Goal: Transaction & Acquisition: Subscribe to service/newsletter

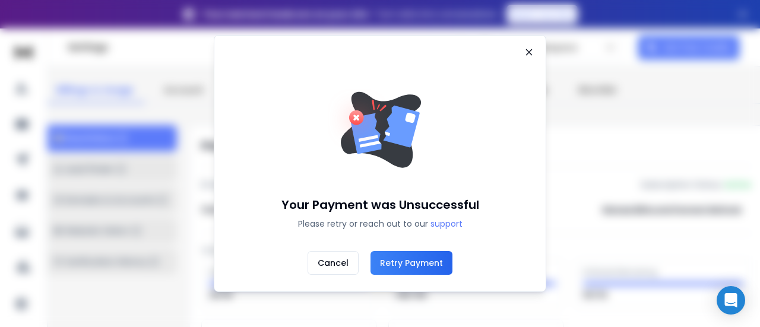
click at [342, 264] on button "Cancel" at bounding box center [333, 263] width 51 height 24
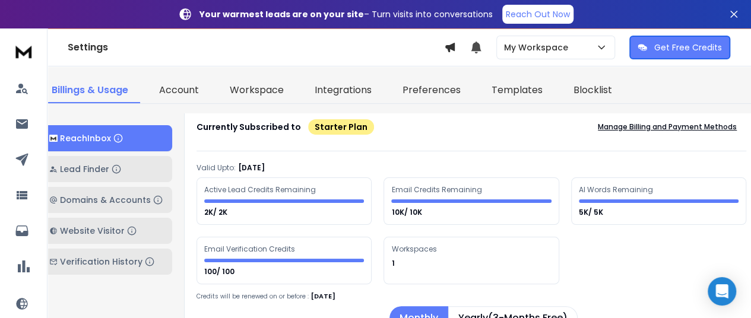
scroll to position [297, 0]
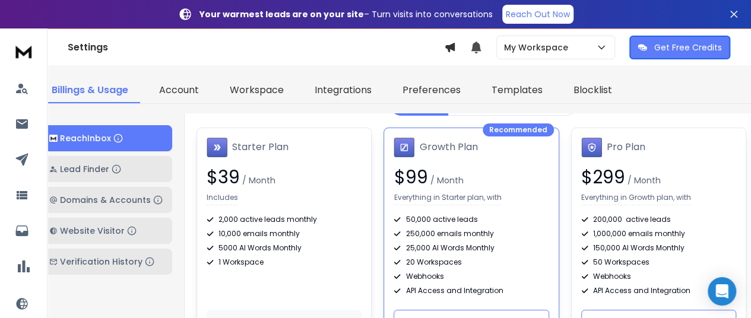
click at [311, 224] on ul "2,000 active leads monthly 10,000 emails monthly 5000 AI Words Monthly 1 Worksp…" at bounding box center [284, 238] width 155 height 57
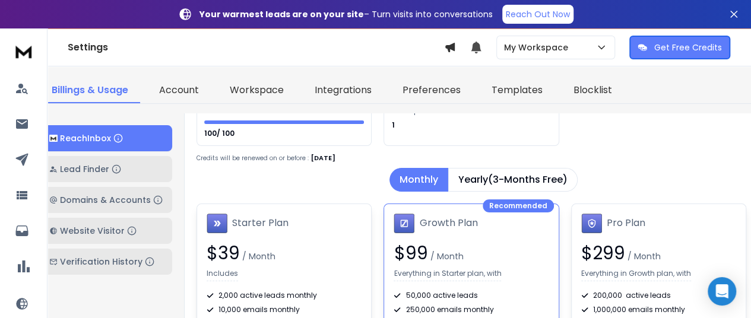
scroll to position [178, 0]
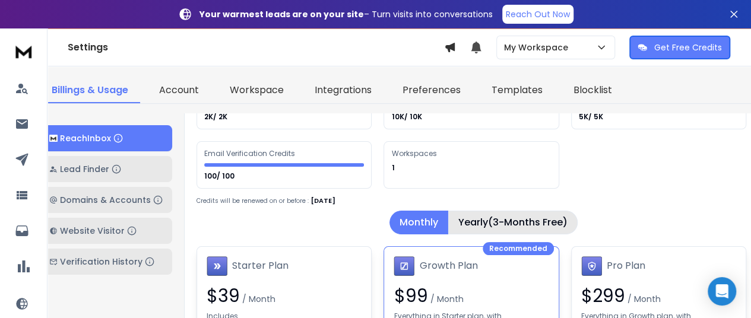
click at [457, 224] on button "Yearly(3-Months Free)" at bounding box center [512, 223] width 129 height 24
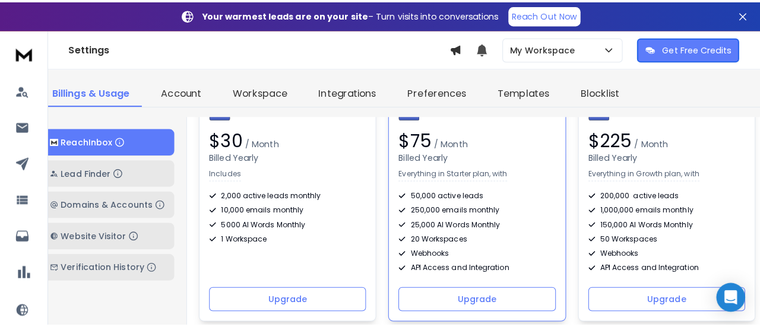
scroll to position [356, 0]
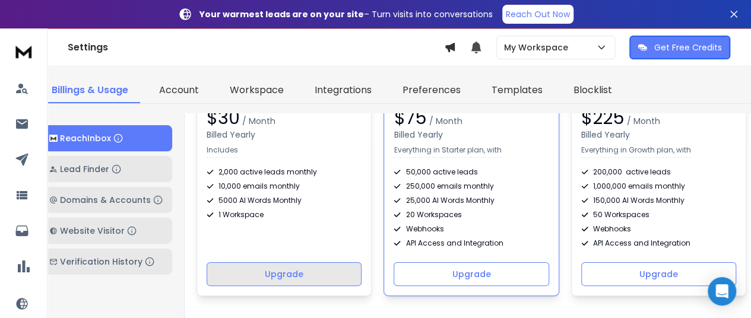
click at [308, 264] on button "Upgrade" at bounding box center [284, 274] width 155 height 24
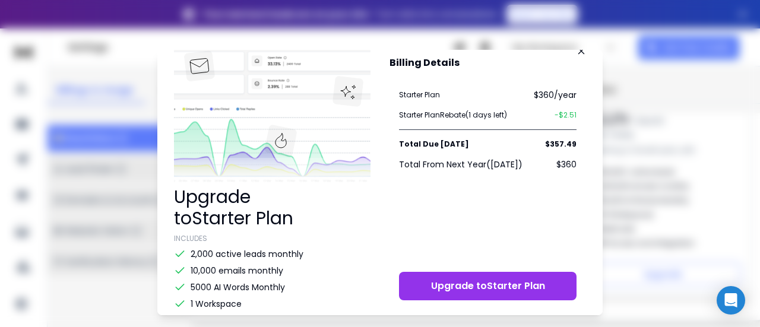
scroll to position [31, 0]
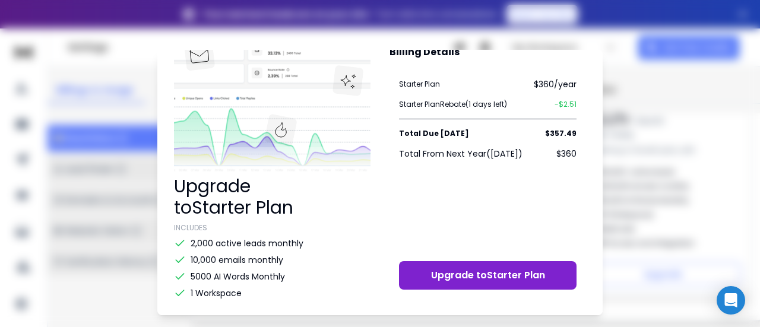
click at [511, 269] on button "Upgrade to Starter Plan" at bounding box center [488, 275] width 178 height 29
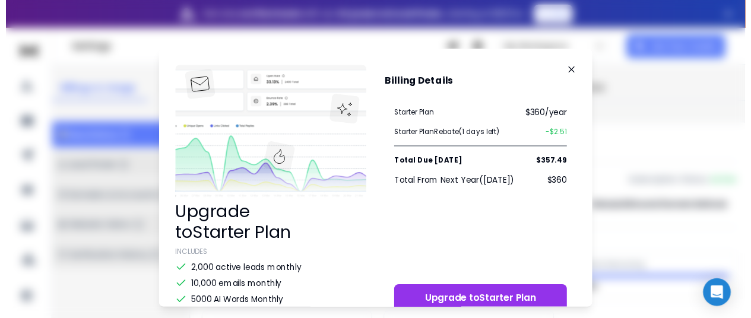
scroll to position [356, 0]
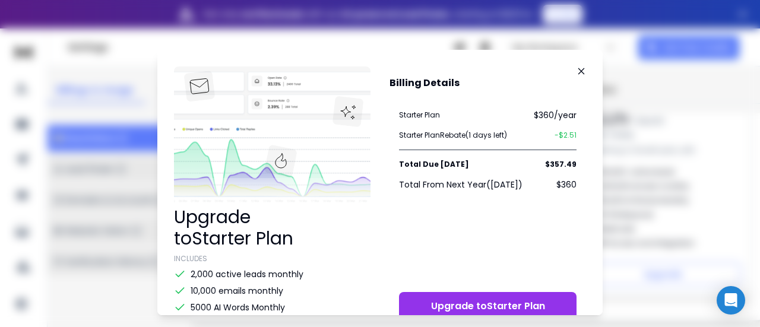
click at [578, 68] on icon at bounding box center [582, 72] width 10 height 10
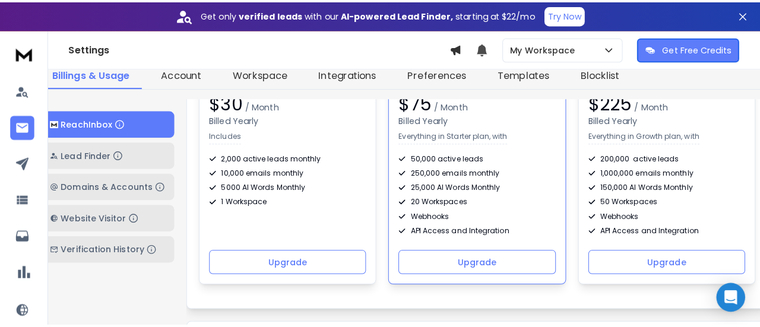
scroll to position [0, 0]
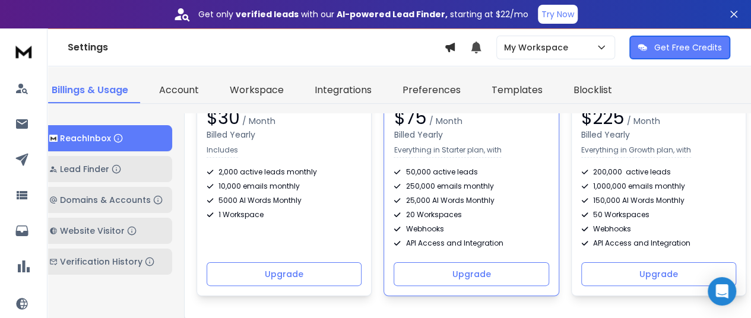
click at [21, 50] on img at bounding box center [24, 51] width 24 height 22
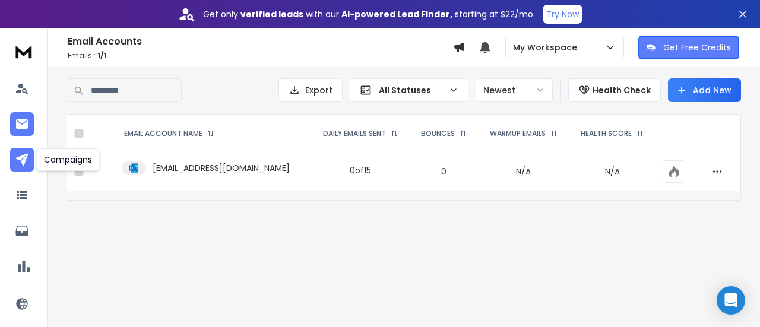
click at [23, 160] on icon at bounding box center [21, 159] width 12 height 12
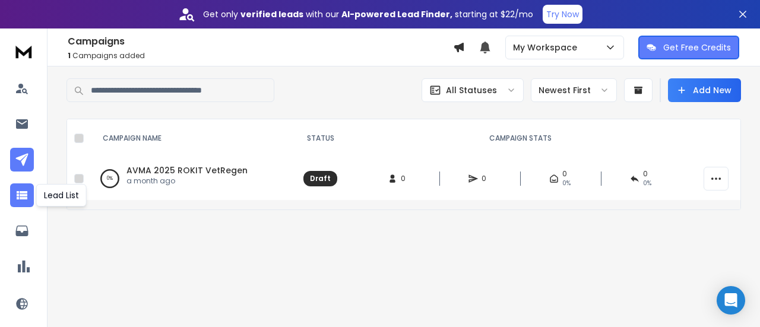
click at [23, 191] on icon at bounding box center [22, 195] width 14 height 14
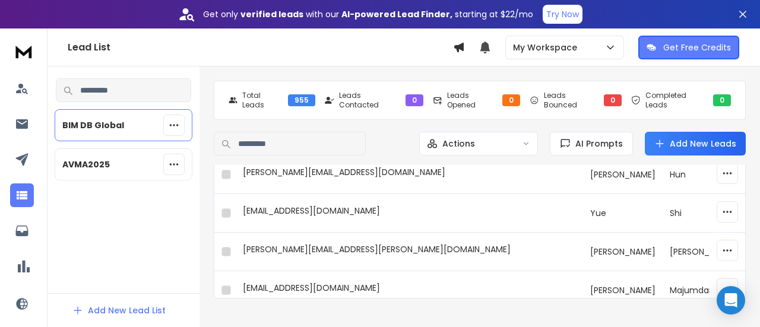
scroll to position [3810, 0]
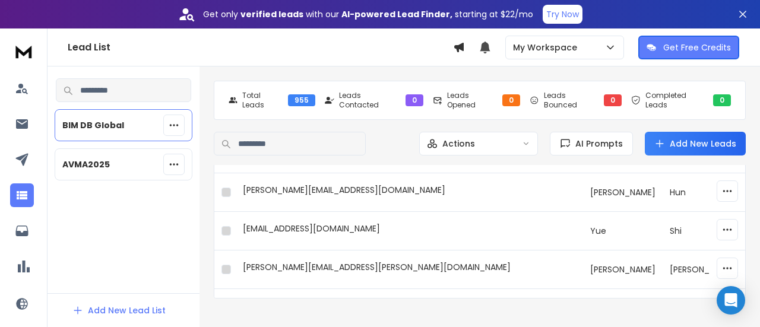
click at [95, 173] on div "AVMA2025" at bounding box center [124, 164] width 138 height 32
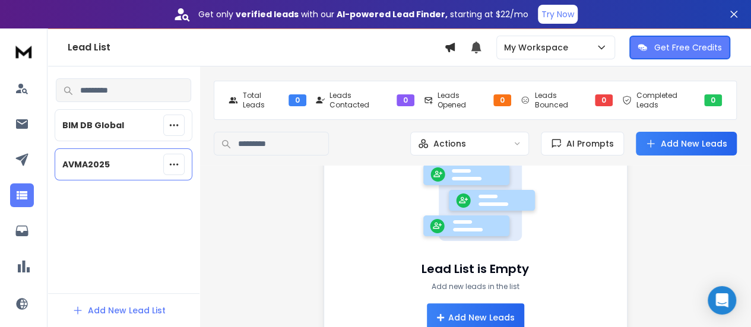
click at [102, 125] on p "BIM DB Global" at bounding box center [93, 125] width 62 height 12
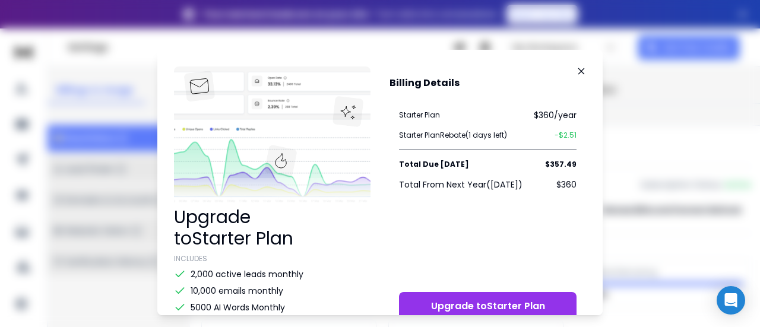
scroll to position [356, 0]
